Goal: Task Accomplishment & Management: Manage account settings

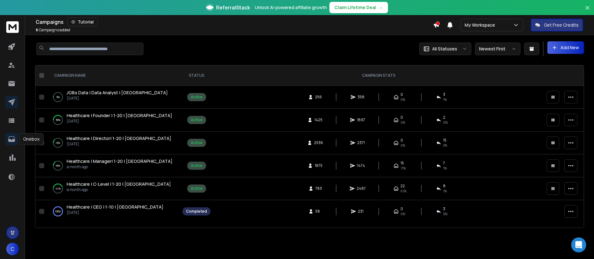
click at [9, 134] on link at bounding box center [11, 139] width 13 height 13
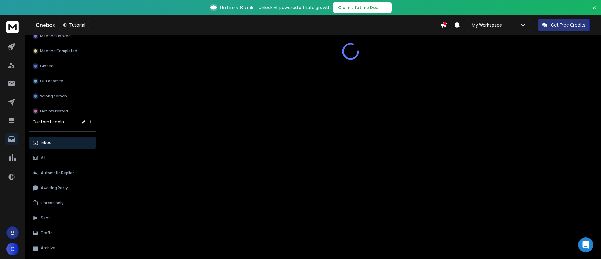
scroll to position [112, 0]
click at [54, 157] on button "All" at bounding box center [63, 157] width 68 height 13
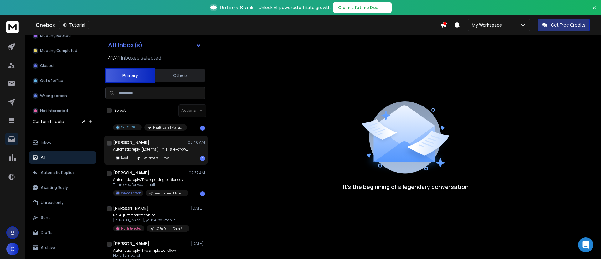
scroll to position [24, 0]
click at [126, 145] on h1 "Maria V. Chaves" at bounding box center [131, 142] width 36 height 6
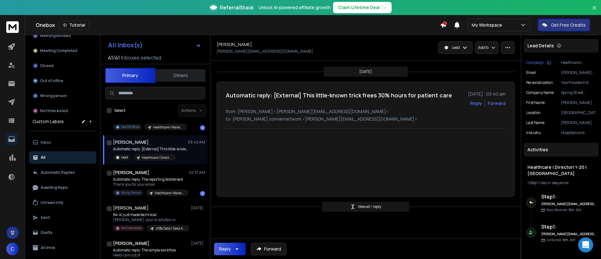
click at [373, 206] on p "View all 1 reply" at bounding box center [369, 206] width 23 height 5
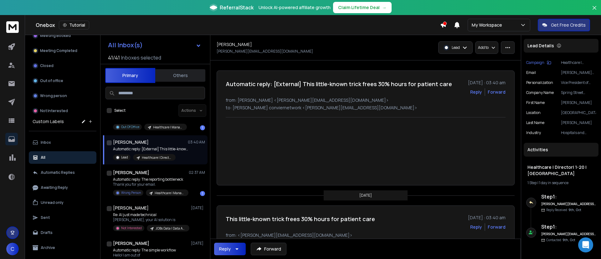
scroll to position [12, 0]
click at [299, 100] on p "from: Maria V. Chaves <maria@springstreet.exchange>" at bounding box center [366, 99] width 280 height 6
click at [363, 116] on div at bounding box center [366, 116] width 280 height 0
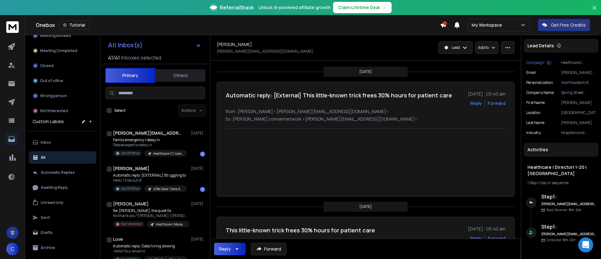
scroll to position [172, 0]
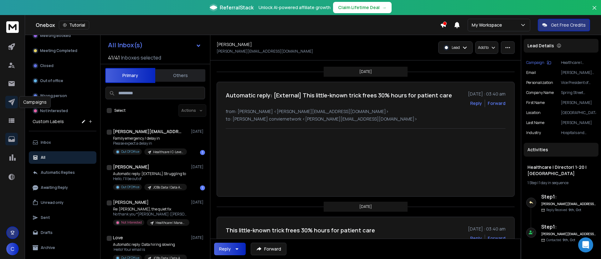
click at [6, 104] on link at bounding box center [11, 102] width 13 height 13
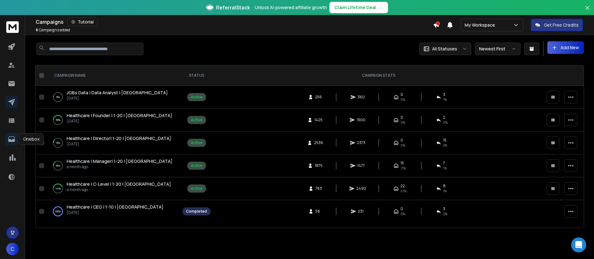
drag, startPoint x: 10, startPoint y: 132, endPoint x: 10, endPoint y: 136, distance: 3.4
click at [10, 136] on div at bounding box center [12, 112] width 14 height 145
click at [10, 136] on icon at bounding box center [12, 139] width 8 height 8
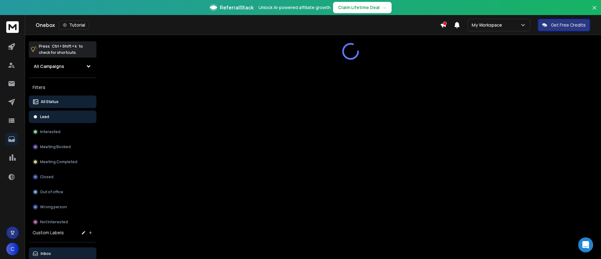
click at [49, 118] on button "Lead" at bounding box center [63, 117] width 68 height 13
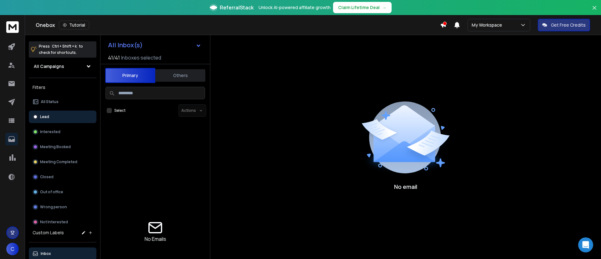
click at [58, 116] on button "Lead" at bounding box center [63, 117] width 68 height 13
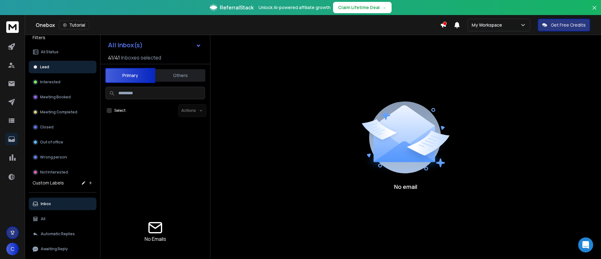
scroll to position [50, 0]
click at [49, 217] on button "All" at bounding box center [63, 218] width 68 height 13
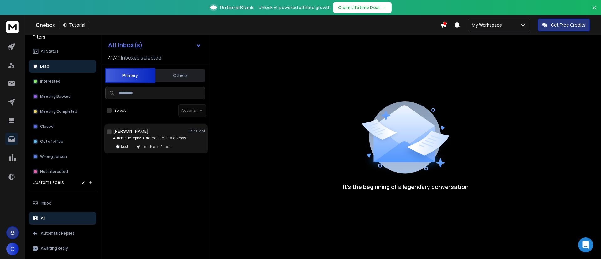
click at [164, 132] on div "Maria V. Chaves 03:40 AM" at bounding box center [159, 131] width 92 height 6
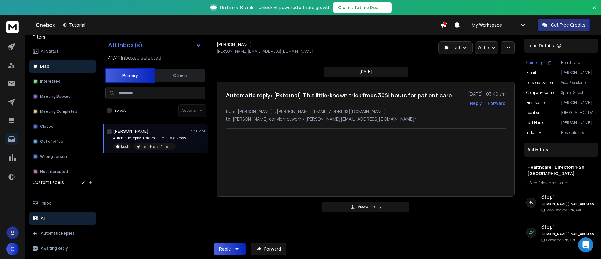
click at [477, 100] on button "Reply" at bounding box center [476, 103] width 12 height 6
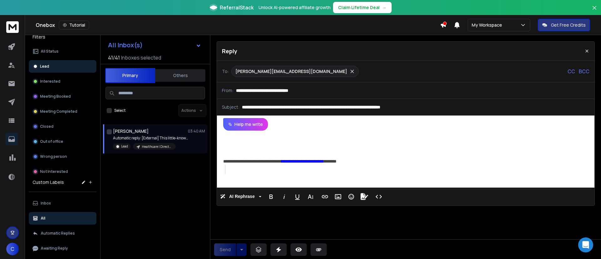
click at [585, 53] on icon at bounding box center [587, 51] width 5 height 5
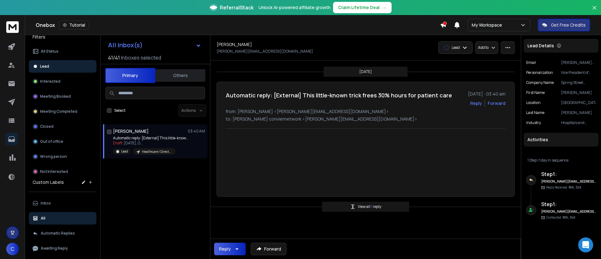
click at [368, 205] on p "View all 1 reply" at bounding box center [369, 206] width 23 height 5
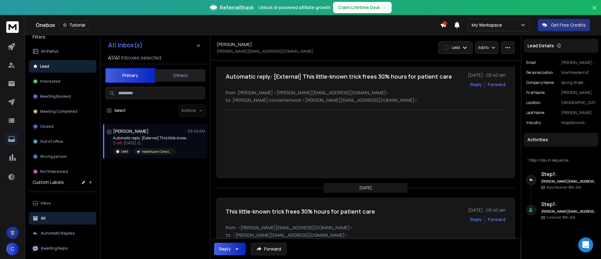
scroll to position [0, 0]
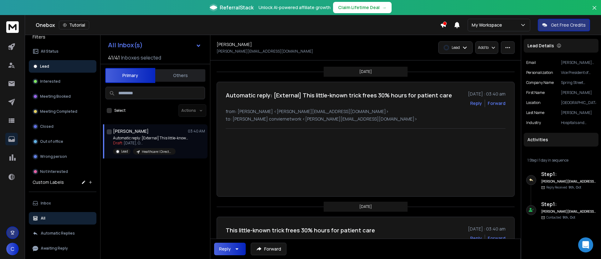
click at [280, 116] on p "to: Henry conviernetwork <harper@conviersolutionsglobal.org>" at bounding box center [366, 119] width 280 height 6
click at [264, 115] on div "Automatic reply: [External] This little-known trick frees 30% hours for patient…" at bounding box center [366, 106] width 280 height 31
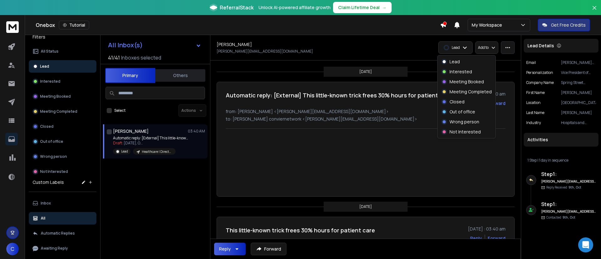
click at [460, 46] on div "Lead" at bounding box center [456, 48] width 34 height 12
click at [411, 109] on p "from: Maria V. Chaves <maria@springstreet.exchange>" at bounding box center [366, 111] width 280 height 6
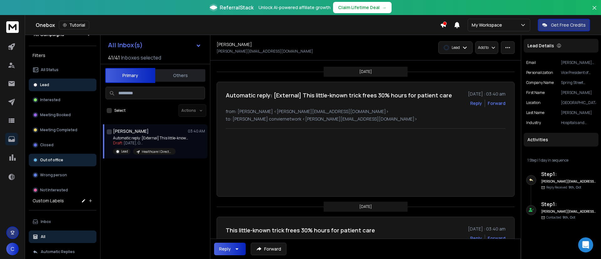
scroll to position [29, 0]
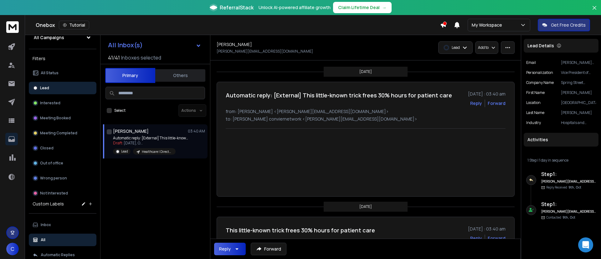
click at [161, 75] on button "Others" at bounding box center [180, 76] width 50 height 14
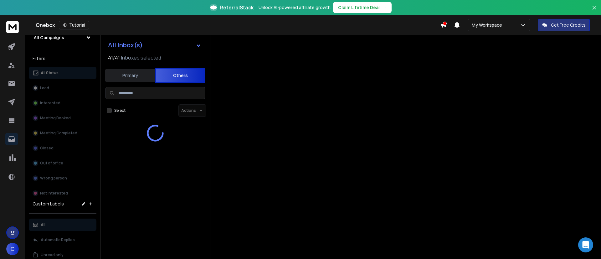
click at [141, 67] on div "All Inbox(s) 41 / 41 Inboxes selected Primary Others Select Actions" at bounding box center [155, 164] width 110 height 259
click at [140, 70] on button "Primary" at bounding box center [130, 76] width 50 height 14
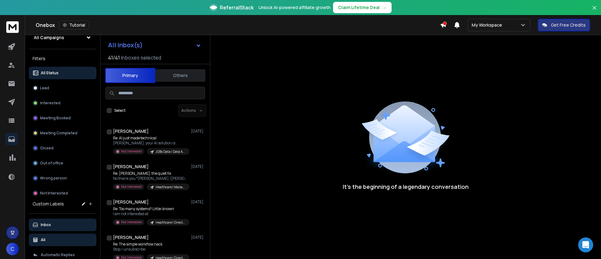
click at [48, 239] on button "All" at bounding box center [63, 240] width 68 height 13
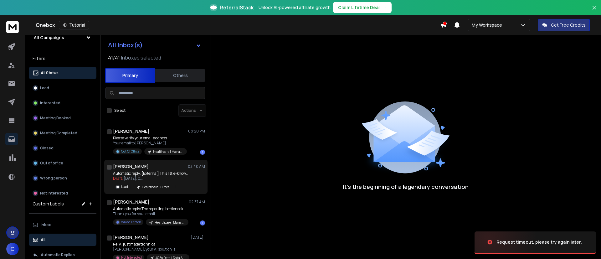
click at [143, 167] on h1 "Maria V. Chaves" at bounding box center [131, 166] width 36 height 6
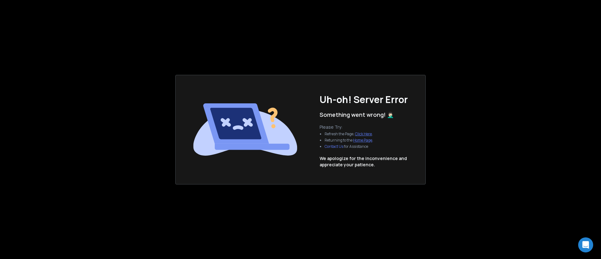
click at [365, 133] on link "Click Here" at bounding box center [363, 133] width 17 height 5
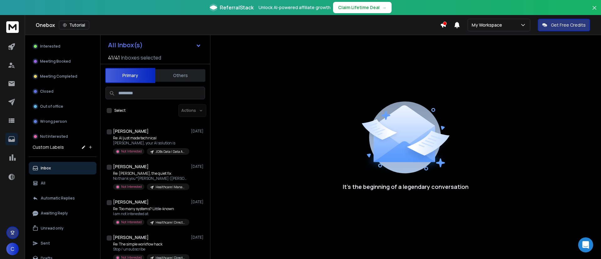
scroll to position [86, 0]
click at [56, 177] on button "All" at bounding box center [63, 182] width 68 height 13
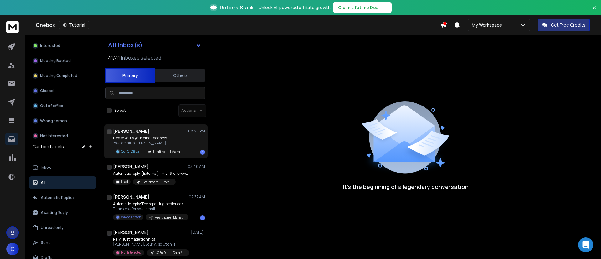
click at [160, 147] on div "Please verify your email address Your email to Eric Eblen Out Of Office Healthc…" at bounding box center [150, 145] width 74 height 19
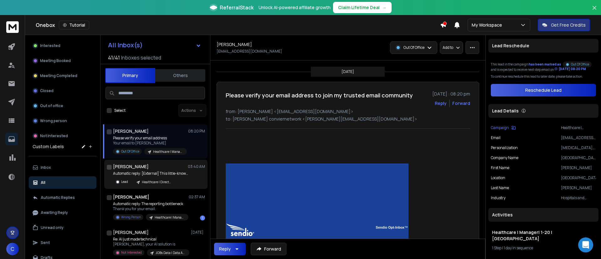
click at [145, 178] on div "Automatic reply: [External] This little-known Lead Healthcare | Director| 1-20 …" at bounding box center [150, 178] width 75 height 14
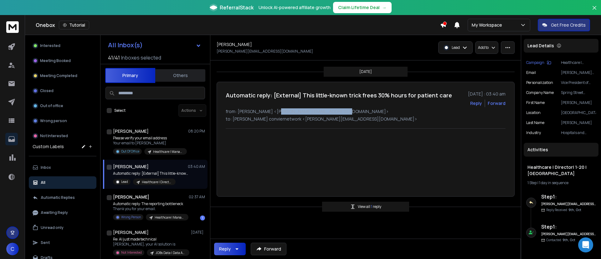
drag, startPoint x: 273, startPoint y: 112, endPoint x: 334, endPoint y: 113, distance: 60.7
click at [334, 113] on p "from: Maria V. Chaves <maria@springstreet.exchange>" at bounding box center [366, 111] width 280 height 6
copy p "maria@springstreet.exchange"
click at [7, 86] on link at bounding box center [11, 83] width 13 height 13
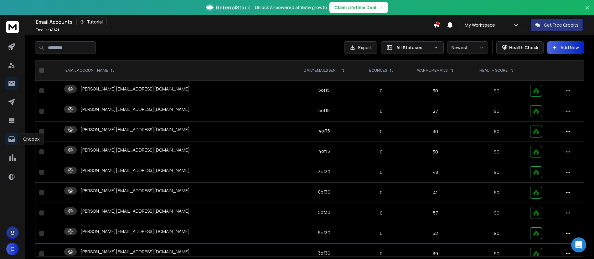
click at [12, 142] on icon at bounding box center [12, 139] width 8 height 8
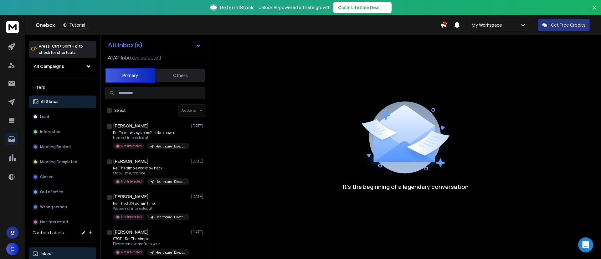
scroll to position [85, 0]
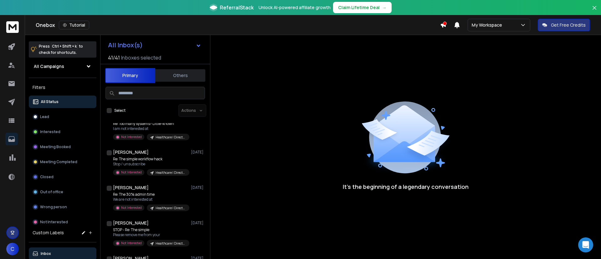
click at [59, 105] on button "All Status" at bounding box center [63, 101] width 68 height 13
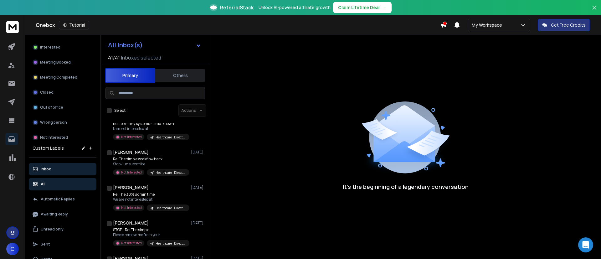
click at [54, 178] on button "All" at bounding box center [63, 184] width 68 height 13
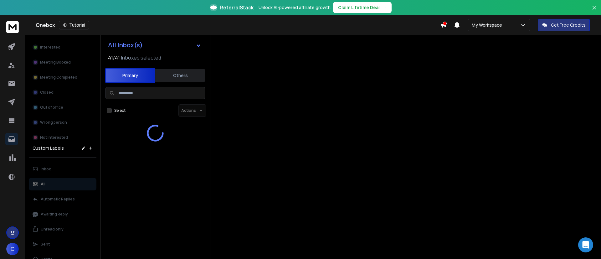
scroll to position [0, 0]
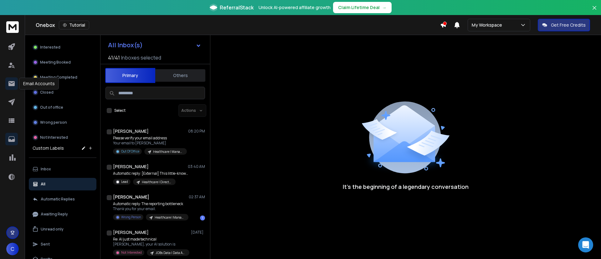
click at [6, 84] on link at bounding box center [11, 83] width 13 height 13
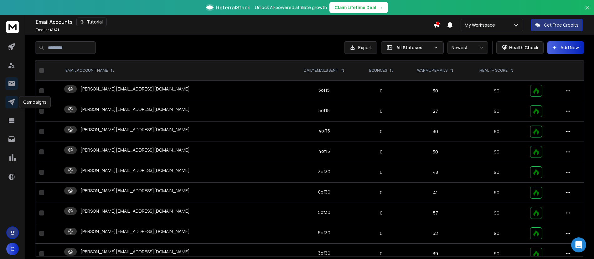
click at [8, 103] on icon at bounding box center [12, 102] width 8 height 8
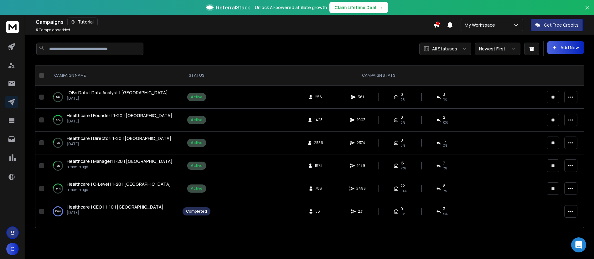
click at [115, 136] on span "Healthcare | Director| 1-20 | [GEOGRAPHIC_DATA]" at bounding box center [119, 138] width 105 height 6
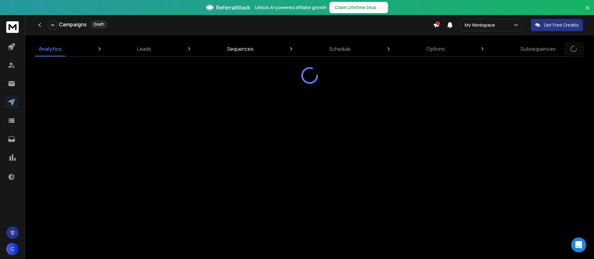
click at [242, 47] on p "Sequences" at bounding box center [240, 49] width 27 height 8
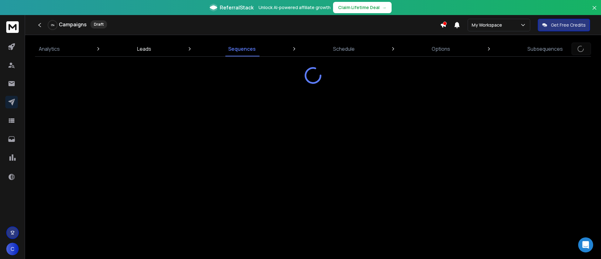
click at [152, 44] on link "Leads" at bounding box center [144, 48] width 22 height 15
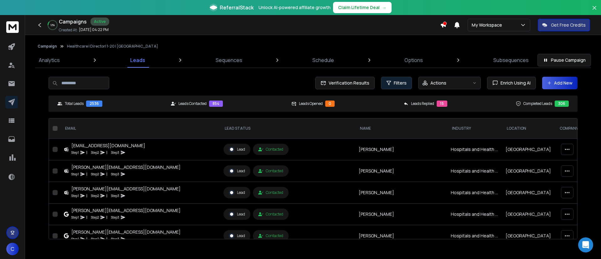
click at [410, 82] on button "Filters" at bounding box center [396, 83] width 31 height 13
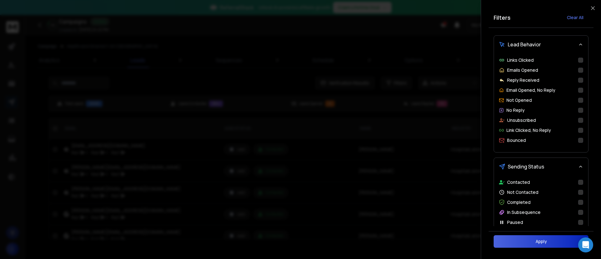
click at [578, 80] on button "Reply Received" at bounding box center [580, 80] width 5 height 5
click at [532, 238] on button "Apply" at bounding box center [541, 241] width 95 height 13
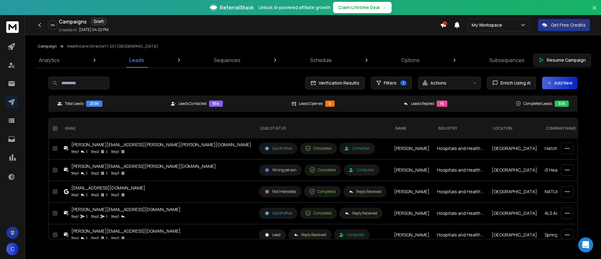
scroll to position [229, 0]
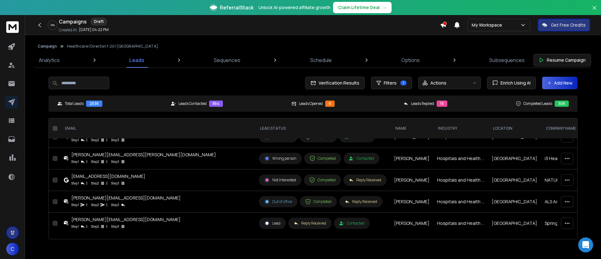
click at [119, 218] on div "maria@springstreet.exchange" at bounding box center [125, 219] width 109 height 6
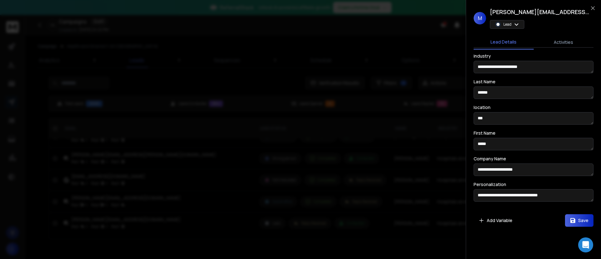
click at [205, 225] on div at bounding box center [300, 129] width 601 height 259
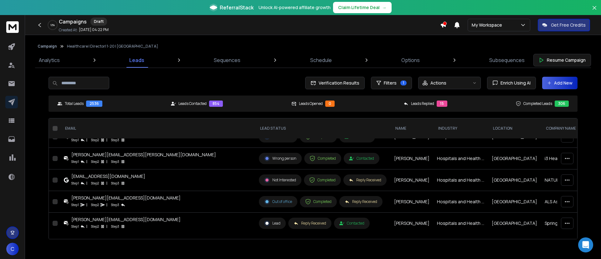
click at [264, 221] on div "Lead" at bounding box center [272, 223] width 16 height 6
click at [11, 134] on link at bounding box center [11, 139] width 13 height 13
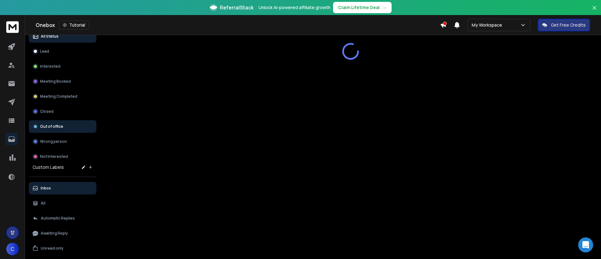
scroll to position [69, 0]
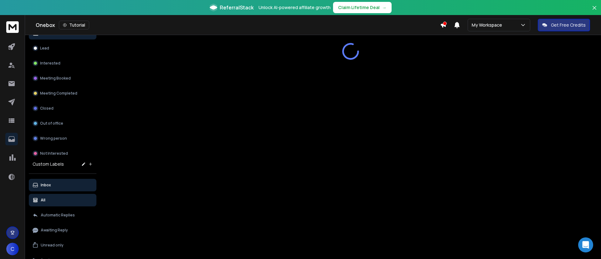
click at [53, 197] on button "All" at bounding box center [63, 200] width 68 height 13
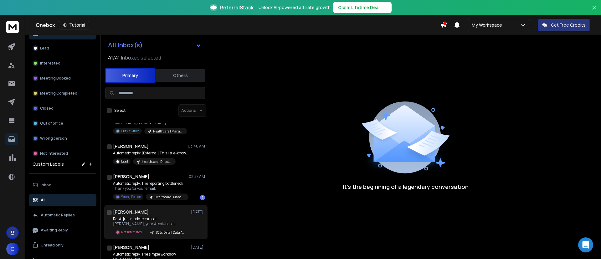
scroll to position [21, 0]
click at [110, 212] on button "button" at bounding box center [109, 212] width 5 height 5
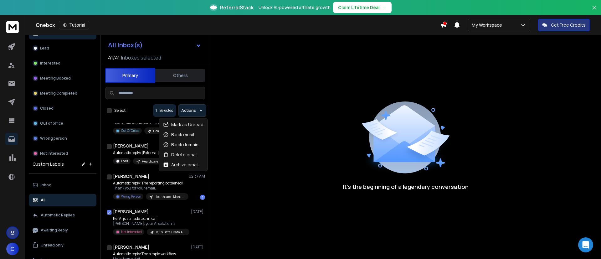
click at [196, 104] on button "Actions" at bounding box center [192, 110] width 28 height 13
click at [180, 153] on div "Delete email" at bounding box center [180, 155] width 34 height 6
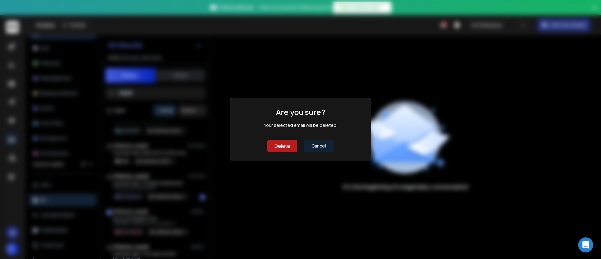
click at [278, 149] on button "Delete" at bounding box center [282, 146] width 30 height 13
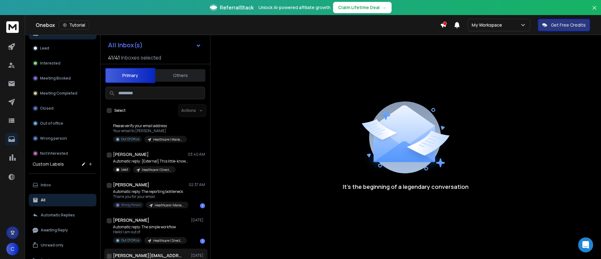
scroll to position [11, 0]
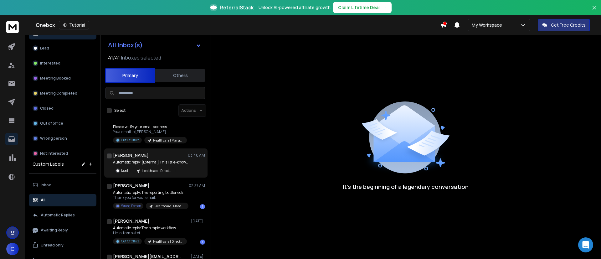
click at [125, 162] on p "Automatic reply: [External] This little-known" at bounding box center [150, 162] width 75 height 5
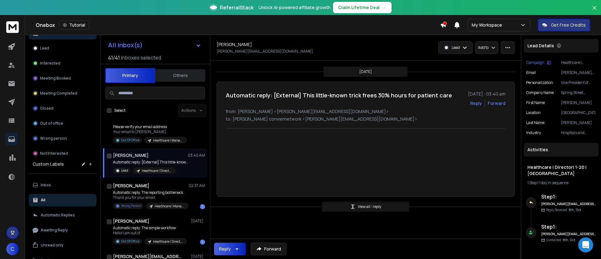
click at [358, 204] on p "View all 1 reply" at bounding box center [369, 206] width 23 height 5
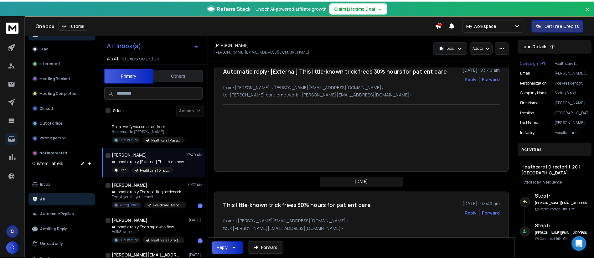
scroll to position [24, 0]
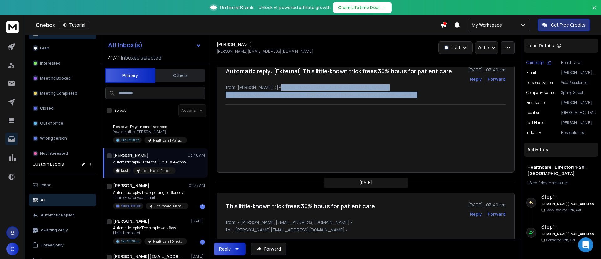
drag, startPoint x: 273, startPoint y: 88, endPoint x: 342, endPoint y: 105, distance: 70.6
click at [342, 105] on div "Automatic reply: [External] This little-known trick frees 30% hours for patient…" at bounding box center [366, 115] width 280 height 97
click at [272, 101] on div "Automatic reply: [External] This little-known trick frees 30% hours for patient…" at bounding box center [366, 115] width 280 height 97
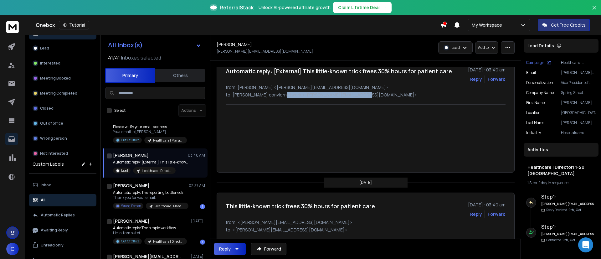
drag, startPoint x: 280, startPoint y: 96, endPoint x: 350, endPoint y: 95, distance: 70.5
click at [350, 95] on p "to: Henry conviernetwork <harper@conviersolutionsglobal.org>" at bounding box center [366, 95] width 280 height 6
copy p "harper@conviersolutionsglobal.org"
click at [13, 101] on icon at bounding box center [11, 102] width 7 height 7
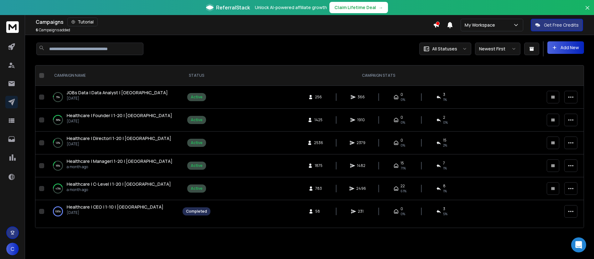
click at [119, 85] on th "CAMPAIGN NAME" at bounding box center [113, 75] width 132 height 20
click at [119, 93] on span "JOBs Data | Data Analyst | [GEOGRAPHIC_DATA]" at bounding box center [117, 93] width 101 height 6
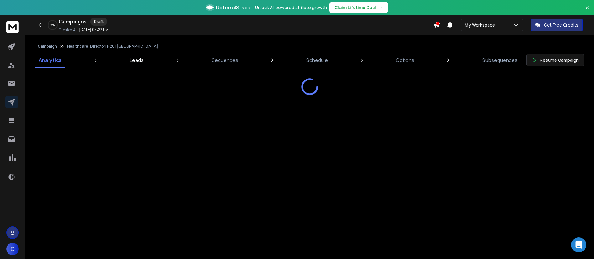
click at [134, 59] on p "Leads" at bounding box center [137, 60] width 14 height 8
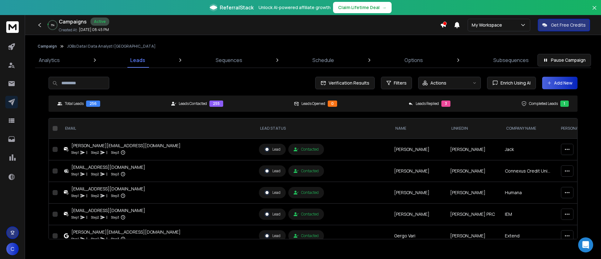
click at [561, 78] on button "Add New" at bounding box center [559, 83] width 35 height 13
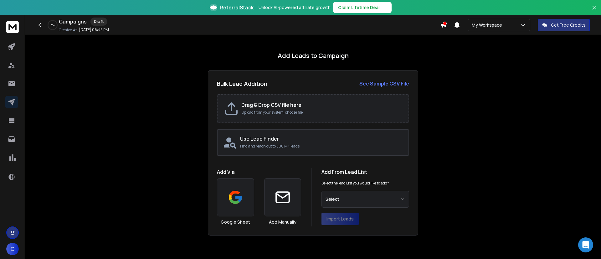
click at [247, 123] on div "Bulk Lead Addition See Sample CSV File Drag & Drop CSV file here Upload from yo…" at bounding box center [313, 117] width 192 height 76
click at [288, 103] on h2 "Drag & Drop CSV file here" at bounding box center [321, 105] width 161 height 8
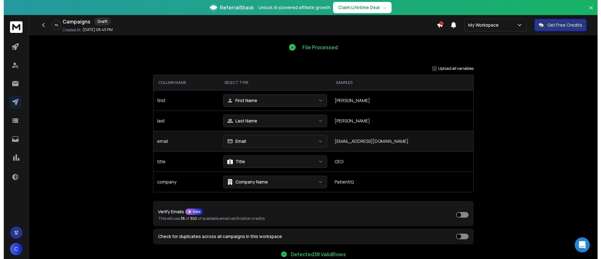
scroll to position [60, 0]
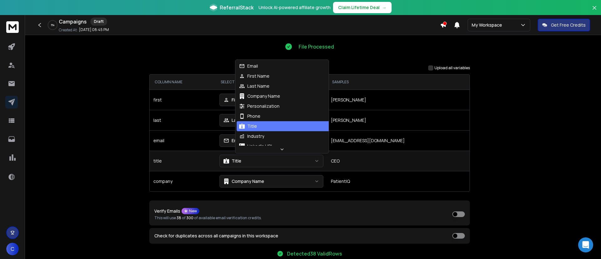
click at [267, 161] on button "Title" at bounding box center [271, 161] width 104 height 13
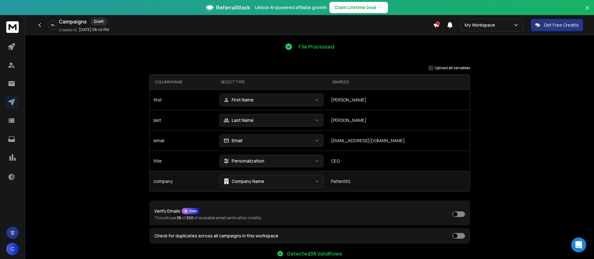
scroll to position [87, 0]
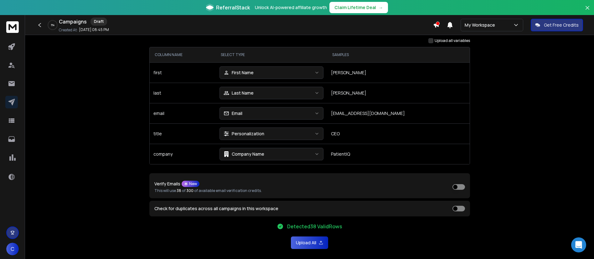
click at [305, 240] on button "Upload All" at bounding box center [309, 242] width 37 height 13
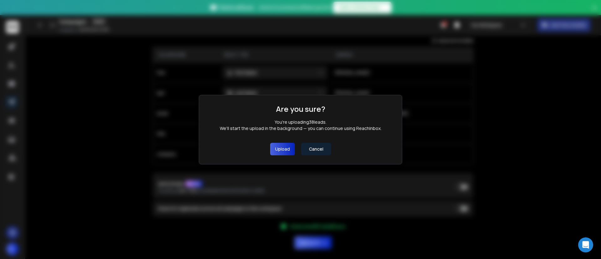
click at [281, 152] on button "Upload" at bounding box center [282, 149] width 25 height 13
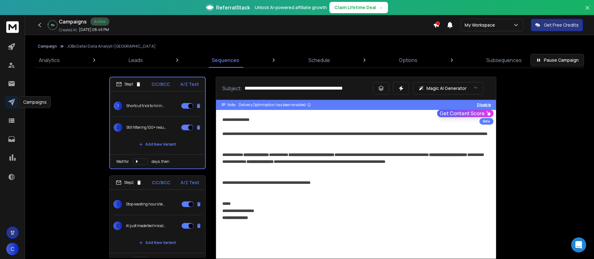
click at [11, 100] on icon at bounding box center [11, 102] width 7 height 7
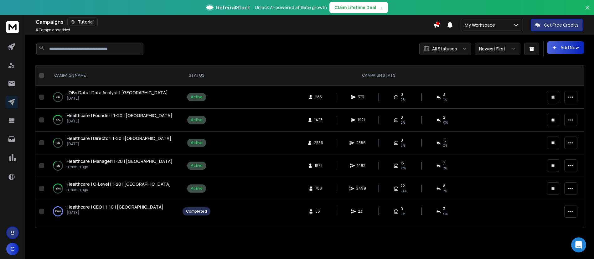
click at [109, 111] on td "39 % Healthcare | Founder | 1-20 | [GEOGRAPHIC_DATA] [DATE]" at bounding box center [113, 120] width 132 height 23
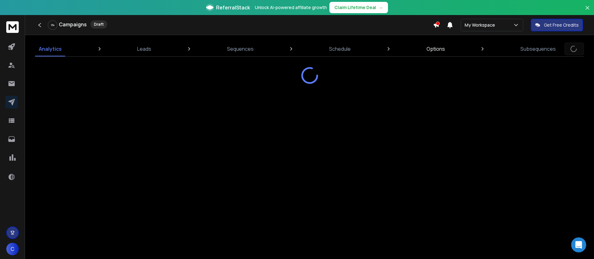
click at [434, 48] on p "Options" at bounding box center [435, 49] width 18 height 8
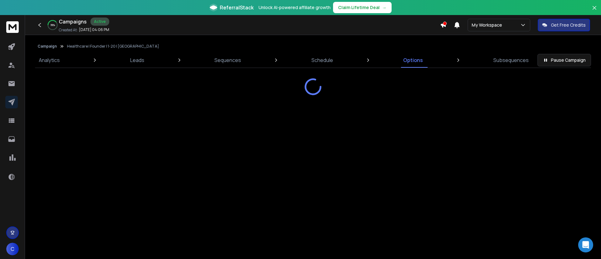
click at [409, 63] on p "Options" at bounding box center [413, 60] width 20 height 8
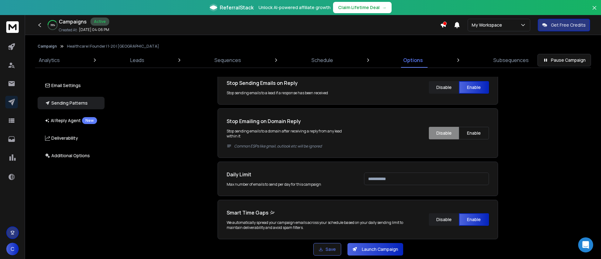
scroll to position [144, 0]
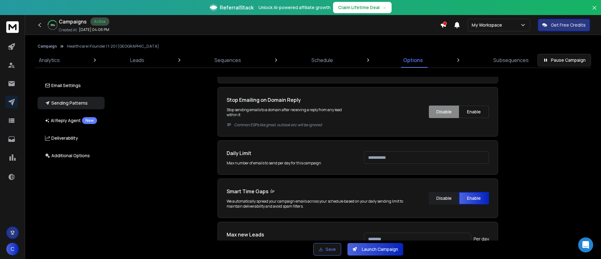
click at [367, 155] on input "***" at bounding box center [426, 157] width 125 height 13
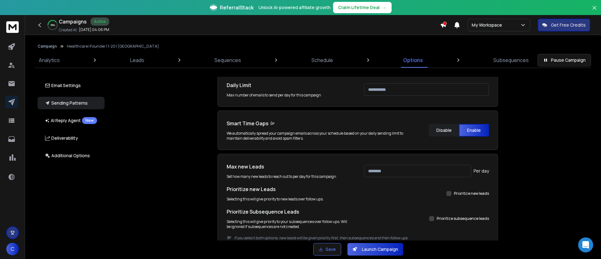
scroll to position [315, 0]
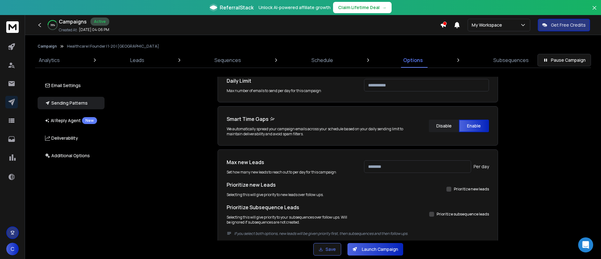
type input "***"
click at [366, 168] on input "***" at bounding box center [417, 166] width 107 height 13
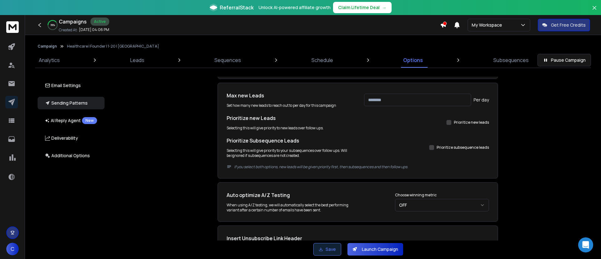
type input "***"
click at [333, 244] on button "Save" at bounding box center [327, 249] width 28 height 13
click at [13, 83] on icon at bounding box center [11, 83] width 6 height 5
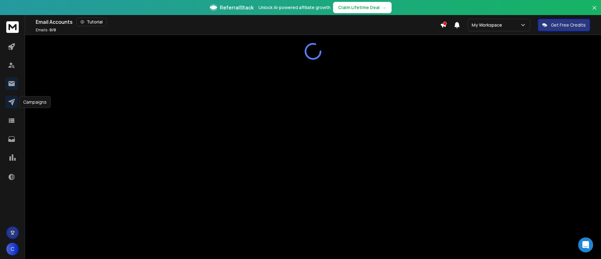
click at [12, 99] on icon at bounding box center [12, 102] width 8 height 8
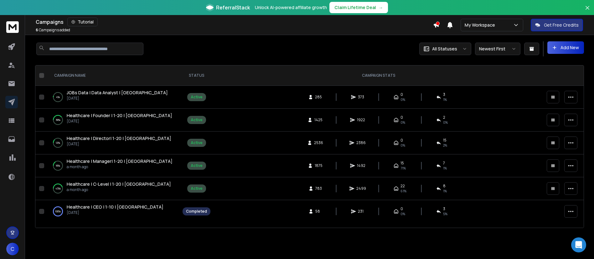
click at [125, 112] on span "Healthcare | Founder | 1-20 | [GEOGRAPHIC_DATA]" at bounding box center [120, 115] width 106 height 6
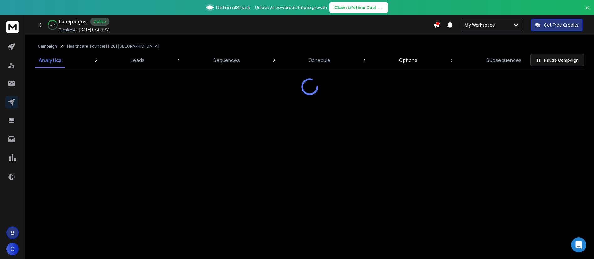
click at [411, 64] on link "Options" at bounding box center [408, 60] width 26 height 15
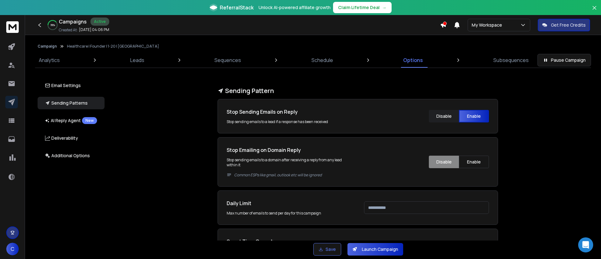
scroll to position [291, 0]
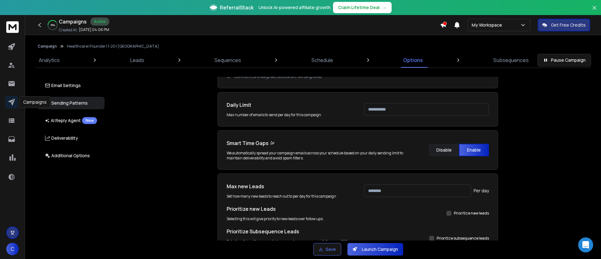
click at [17, 105] on link at bounding box center [11, 102] width 13 height 13
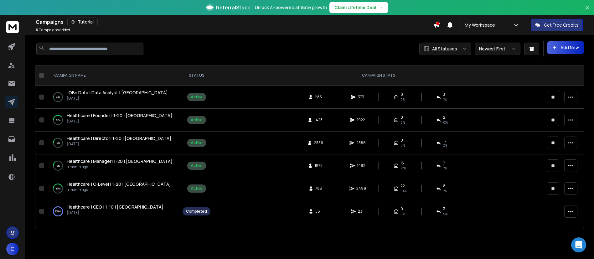
click at [322, 116] on div "1425 1922 0 0% 2 0 %" at bounding box center [378, 120] width 157 height 10
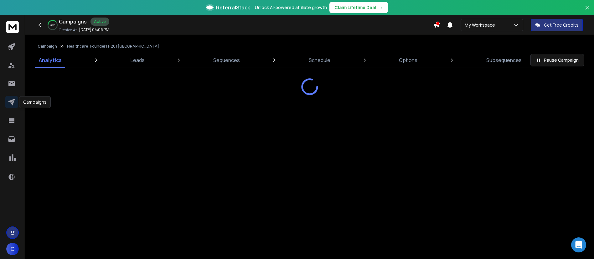
click at [9, 105] on icon at bounding box center [12, 102] width 8 height 8
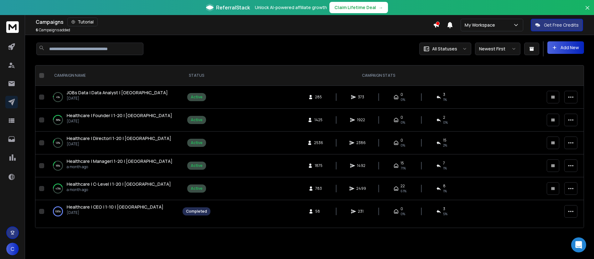
click at [109, 135] on span "Healthcare | Director| 1-20 | [GEOGRAPHIC_DATA]" at bounding box center [119, 138] width 105 height 6
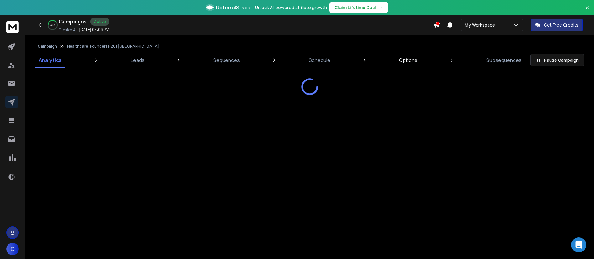
click at [399, 61] on link "Options" at bounding box center [408, 60] width 26 height 15
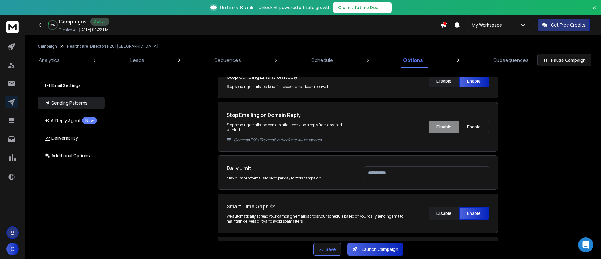
scroll to position [130, 0]
click at [368, 172] on input "***" at bounding box center [426, 172] width 125 height 13
type input "***"
click at [340, 173] on div "Daily Limit Max number of emails to send per day for this campaign" at bounding box center [289, 172] width 125 height 16
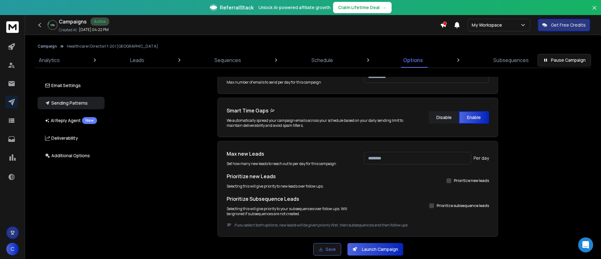
scroll to position [324, 0]
click at [369, 157] on input "***" at bounding box center [417, 158] width 107 height 13
type input "***"
click at [327, 249] on button "Save" at bounding box center [327, 249] width 28 height 13
click at [8, 101] on icon at bounding box center [12, 102] width 8 height 8
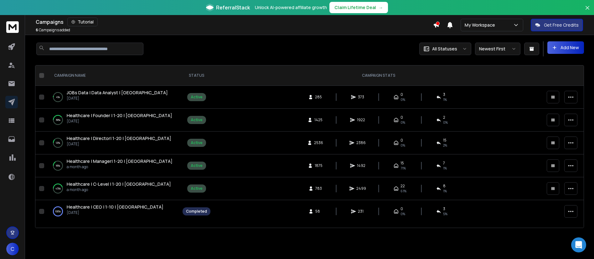
click at [96, 163] on span "Healthcare | Manager| 1-20 | [GEOGRAPHIC_DATA]" at bounding box center [120, 161] width 106 height 6
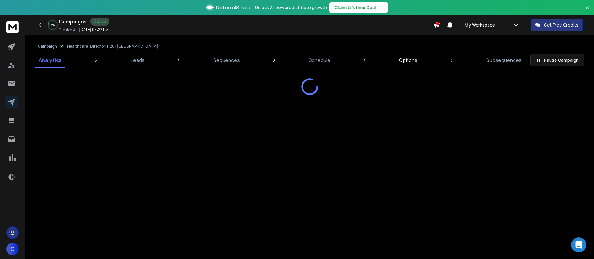
click at [405, 56] on link "Options" at bounding box center [408, 60] width 26 height 15
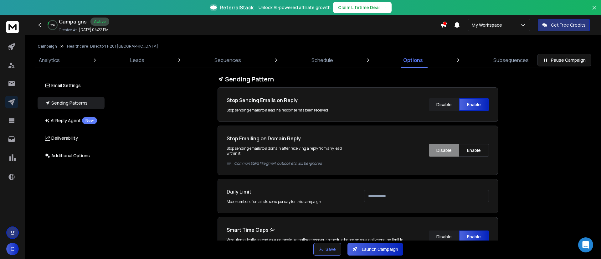
scroll to position [114, 0]
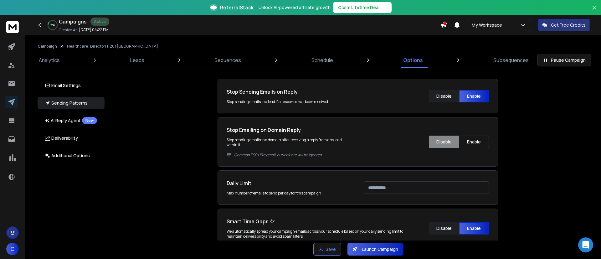
click at [367, 184] on input "***" at bounding box center [426, 187] width 125 height 13
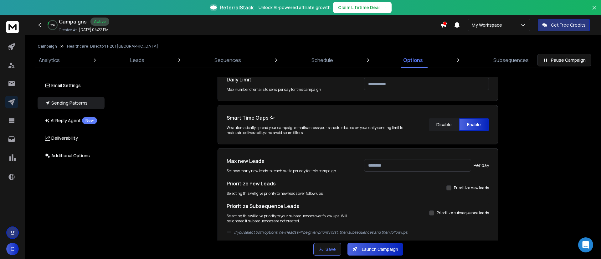
scroll to position [355, 0]
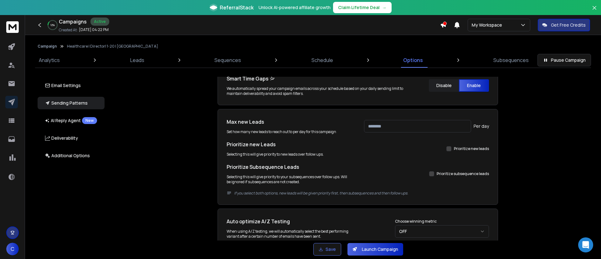
type input "***"
click at [366, 126] on input "***" at bounding box center [417, 126] width 107 height 13
type input "***"
click at [325, 251] on button "Save" at bounding box center [327, 249] width 28 height 13
click at [9, 107] on link at bounding box center [11, 102] width 13 height 13
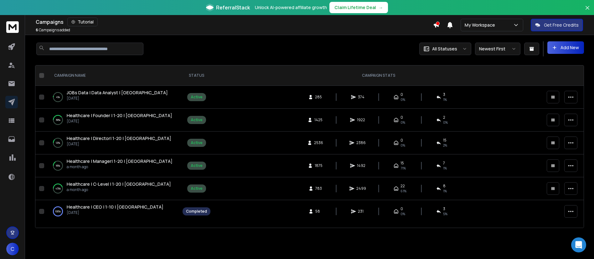
click at [105, 165] on p "a month ago" at bounding box center [120, 166] width 106 height 5
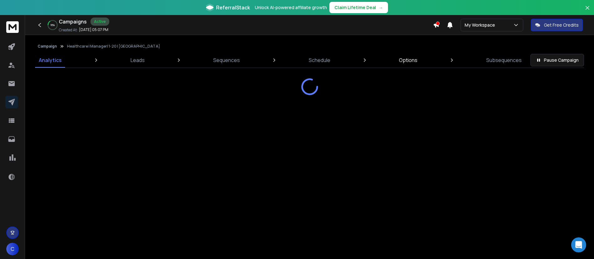
click at [405, 59] on p "Options" at bounding box center [408, 60] width 18 height 8
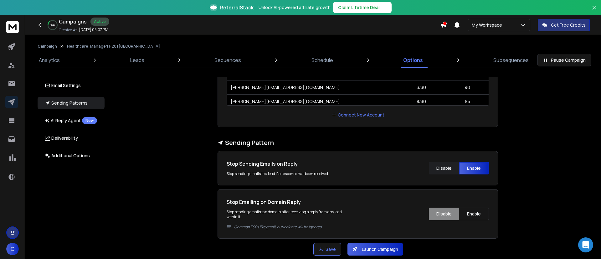
scroll to position [239, 0]
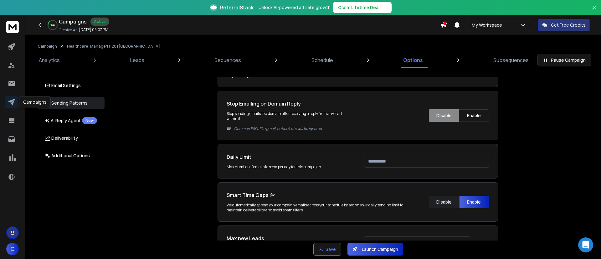
click at [12, 105] on icon at bounding box center [12, 102] width 8 height 8
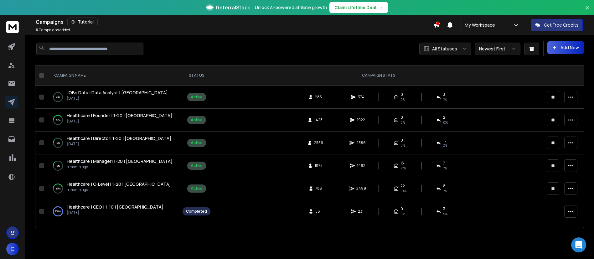
click at [112, 184] on span "Healthcare | C-Level | 1-20 | [GEOGRAPHIC_DATA]" at bounding box center [119, 184] width 104 height 6
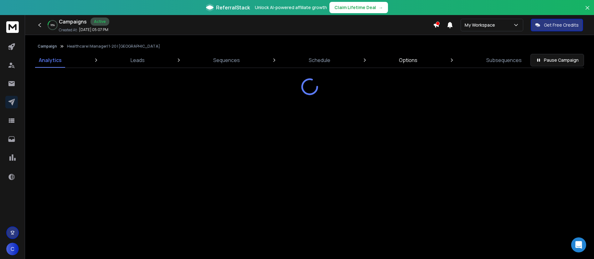
click at [406, 60] on p "Options" at bounding box center [408, 60] width 18 height 8
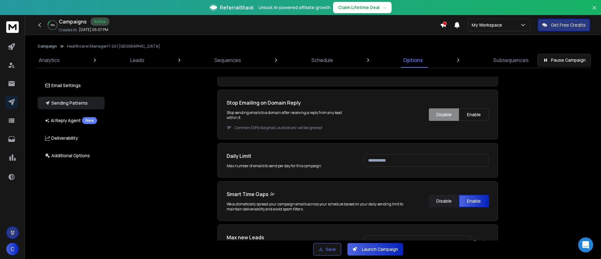
scroll to position [142, 0]
click at [367, 159] on input "***" at bounding box center [426, 160] width 125 height 13
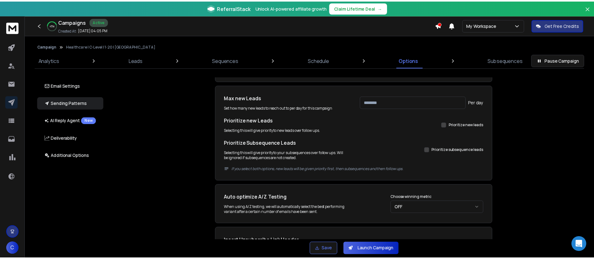
scroll to position [382, 0]
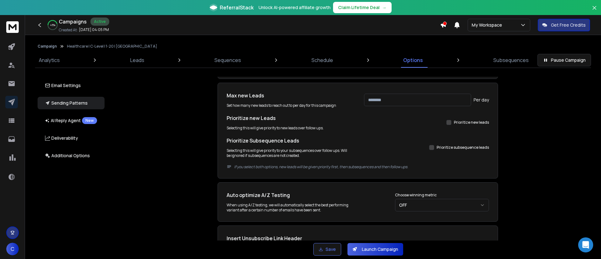
type input "***"
click at [365, 100] on input "***" at bounding box center [417, 100] width 107 height 13
click at [367, 100] on input "***" at bounding box center [417, 100] width 107 height 13
type input "***"
click at [328, 254] on button "Save" at bounding box center [327, 249] width 28 height 13
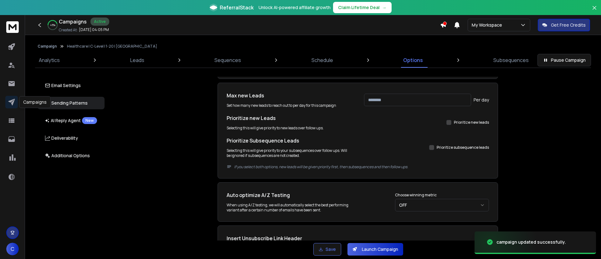
click at [7, 105] on link at bounding box center [11, 102] width 13 height 13
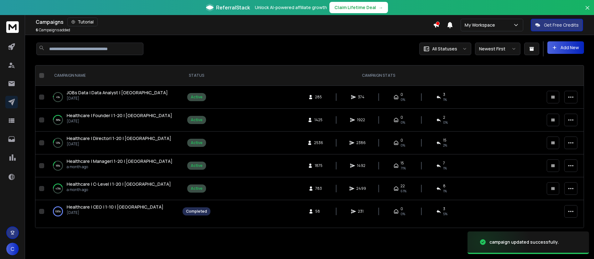
scroll to position [48, 0]
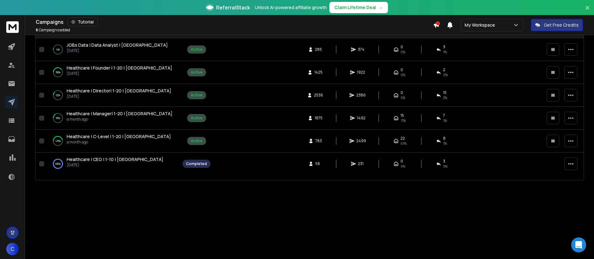
click at [146, 139] on div "45 % Healthcare | C-Level | 1-20 | USA a month ago" at bounding box center [113, 140] width 120 height 15
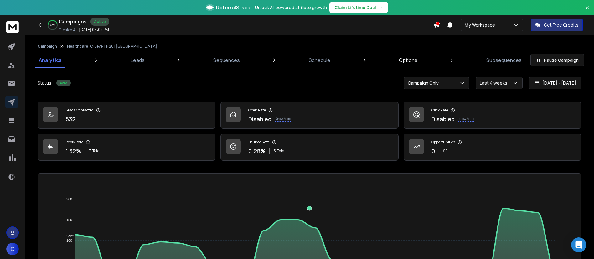
click at [402, 60] on p "Options" at bounding box center [408, 60] width 18 height 8
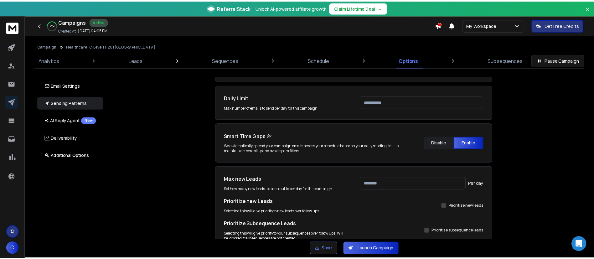
scroll to position [299, 0]
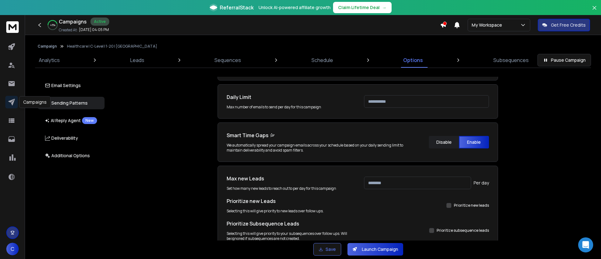
click at [17, 105] on link at bounding box center [11, 102] width 13 height 13
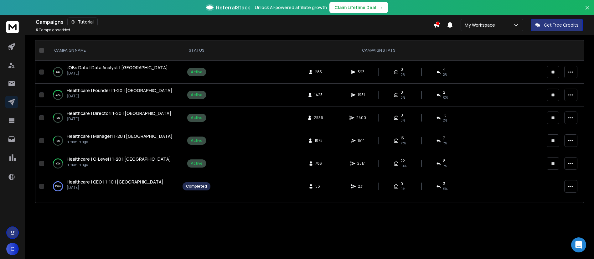
scroll to position [48, 0]
